Goal: Task Accomplishment & Management: Manage account settings

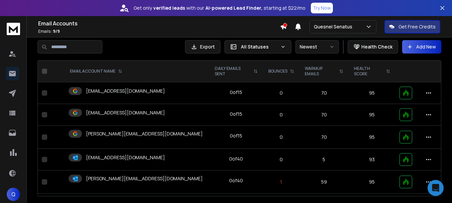
click at [164, 50] on div at bounding box center [109, 46] width 144 height 13
click at [172, 49] on div at bounding box center [109, 46] width 144 height 13
click at [164, 51] on div at bounding box center [109, 46] width 144 height 13
click at [167, 53] on div at bounding box center [109, 46] width 144 height 13
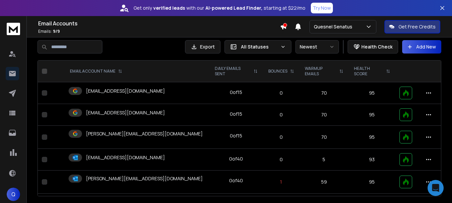
click at [148, 47] on div at bounding box center [109, 46] width 144 height 13
click at [150, 51] on div at bounding box center [109, 46] width 144 height 13
drag, startPoint x: 148, startPoint y: 46, endPoint x: 166, endPoint y: 98, distance: 55.1
click at [166, 98] on div "Export All Statuses Newest Health Check Add New EMAIL ACCOUNT NAME DAILY EMAILS…" at bounding box center [239, 118] width 404 height 156
click at [158, 53] on div at bounding box center [109, 46] width 144 height 13
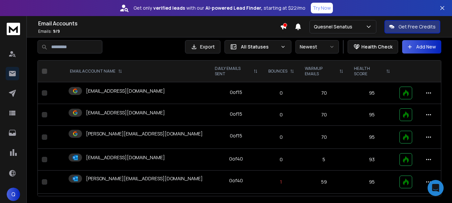
click at [161, 45] on div at bounding box center [109, 46] width 144 height 13
click at [165, 52] on div at bounding box center [109, 46] width 144 height 13
click at [175, 56] on div "Export All Statuses Newest Health Check Add New EMAIL ACCOUNT NAME DAILY EMAILS…" at bounding box center [239, 118] width 404 height 156
click at [158, 39] on div "Export All Statuses Newest Health Check Add New EMAIL ACCOUNT NAME DAILY EMAILS…" at bounding box center [239, 118] width 425 height 170
drag, startPoint x: 156, startPoint y: 52, endPoint x: 172, endPoint y: 116, distance: 65.8
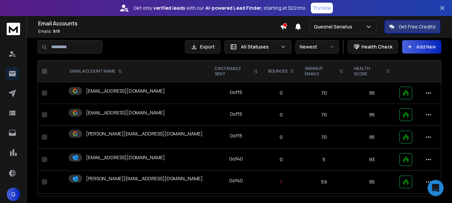
click at [172, 116] on div "Export All Statuses Newest Health Check Add New EMAIL ACCOUNT NAME DAILY EMAILS…" at bounding box center [239, 118] width 404 height 156
click at [149, 31] on p "Emails : 9 / 9" at bounding box center [159, 31] width 242 height 5
click at [147, 38] on div "Export All Statuses Newest Health Check Add New EMAIL ACCOUNT NAME DAILY EMAILS…" at bounding box center [239, 118] width 425 height 170
drag, startPoint x: 146, startPoint y: 138, endPoint x: 87, endPoint y: 139, distance: 58.6
click at [87, 139] on td "[PERSON_NAME][EMAIL_ADDRESS][DOMAIN_NAME]" at bounding box center [137, 137] width 145 height 23
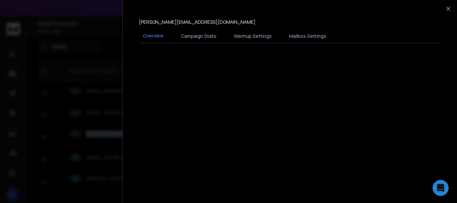
copy p "[PERSON_NAME][EMAIL_ADDRESS][DOMAIN_NAME]"
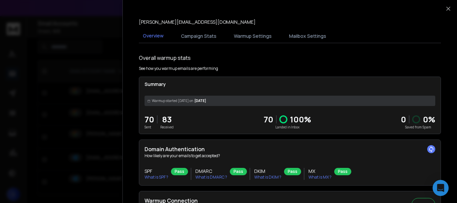
click at [183, 23] on p "[PERSON_NAME][EMAIL_ADDRESS][DOMAIN_NAME]" at bounding box center [197, 22] width 117 height 7
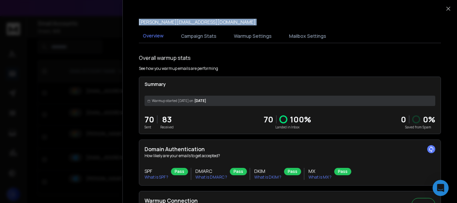
click at [183, 23] on p "[PERSON_NAME][EMAIL_ADDRESS][DOMAIN_NAME]" at bounding box center [197, 22] width 117 height 7
copy p "[PERSON_NAME][EMAIL_ADDRESS][DOMAIN_NAME]"
click at [445, 8] on icon "button" at bounding box center [448, 8] width 7 height 7
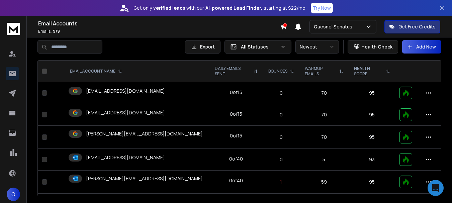
click at [147, 32] on p "Emails : 9 / 9" at bounding box center [159, 31] width 242 height 5
click at [161, 27] on div "Email Accounts Emails : 9 / 9" at bounding box center [159, 26] width 242 height 15
click at [200, 27] on h1 "Email Accounts" at bounding box center [159, 23] width 242 height 8
click at [157, 44] on div at bounding box center [109, 46] width 144 height 13
click at [169, 48] on div at bounding box center [109, 46] width 144 height 13
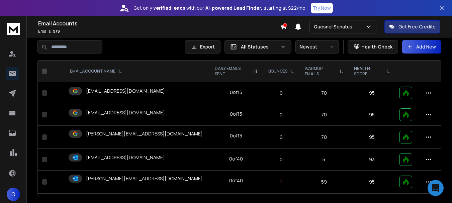
click at [138, 26] on h1 "Email Accounts" at bounding box center [159, 23] width 242 height 8
click at [169, 55] on div "Export All Statuses Newest Health Check Add New EMAIL ACCOUNT NAME DAILY EMAILS…" at bounding box center [239, 118] width 404 height 156
click at [148, 39] on div "Export All Statuses Newest Health Check Add New EMAIL ACCOUNT NAME DAILY EMAILS…" at bounding box center [239, 118] width 425 height 170
click at [260, 28] on div "Email Accounts Emails : 9 / 9" at bounding box center [159, 26] width 242 height 15
click at [175, 39] on div "Export All Statuses Newest Health Check Add New EMAIL ACCOUNT NAME DAILY EMAILS…" at bounding box center [239, 118] width 425 height 170
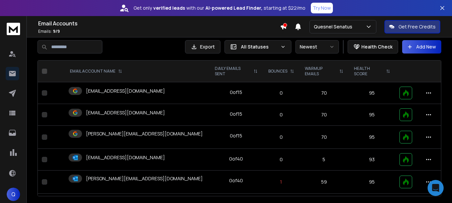
click at [165, 32] on p "Emails : 9 / 9" at bounding box center [159, 31] width 242 height 5
click at [158, 52] on div at bounding box center [109, 46] width 144 height 13
click at [140, 39] on div "Export All Statuses Newest Health Check Add New EMAIL ACCOUNT NAME DAILY EMAILS…" at bounding box center [239, 118] width 425 height 170
click at [132, 44] on div at bounding box center [109, 46] width 144 height 13
click at [143, 38] on div "Export All Statuses Newest Health Check Add New EMAIL ACCOUNT NAME DAILY EMAILS…" at bounding box center [239, 118] width 425 height 170
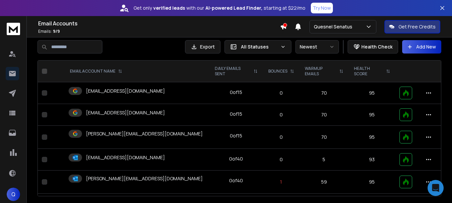
click at [171, 48] on div at bounding box center [109, 46] width 144 height 13
click at [170, 47] on div at bounding box center [109, 46] width 144 height 13
click at [150, 56] on div "Export All Statuses Newest Health Check Add New EMAIL ACCOUNT NAME DAILY EMAILS…" at bounding box center [239, 118] width 404 height 156
